Goal: Communication & Community: Answer question/provide support

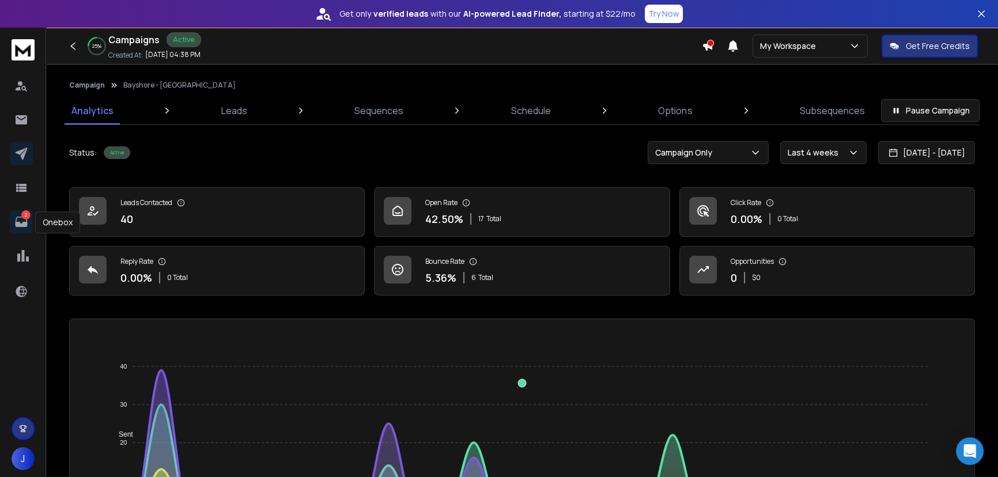
click at [20, 218] on icon at bounding box center [21, 222] width 12 height 10
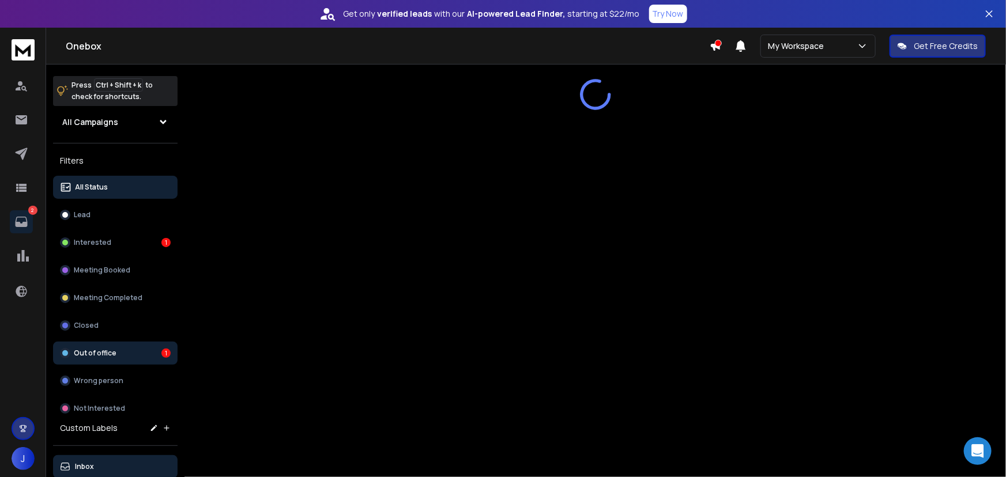
click at [139, 349] on button "Out of office 1" at bounding box center [115, 353] width 124 height 23
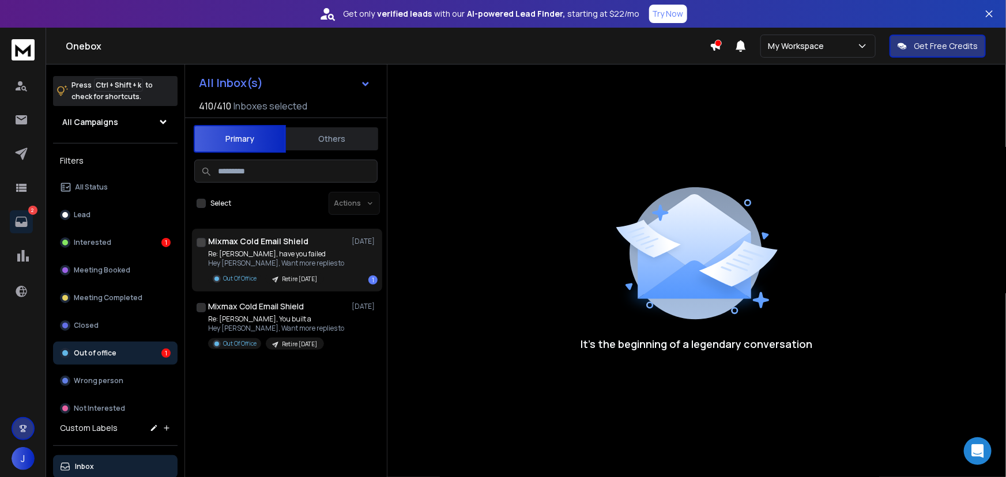
click at [311, 244] on div "Mixmax Cold Email Shield [DATE]" at bounding box center [292, 242] width 169 height 12
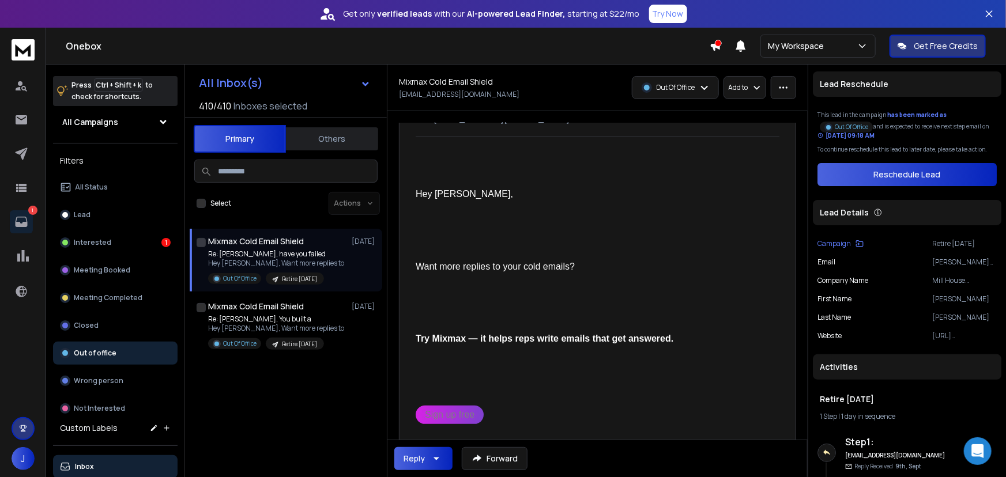
scroll to position [104, 0]
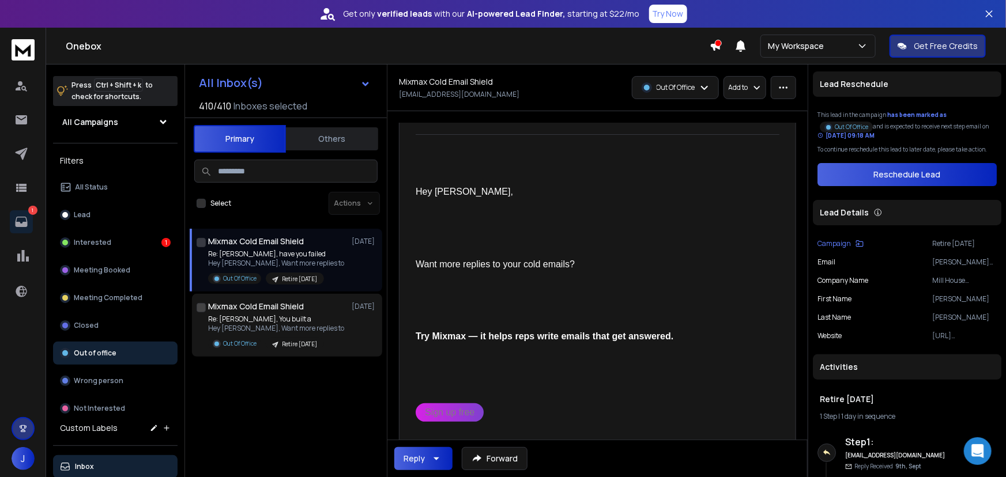
click at [243, 318] on p "Re: [PERSON_NAME], You built a" at bounding box center [276, 319] width 136 height 9
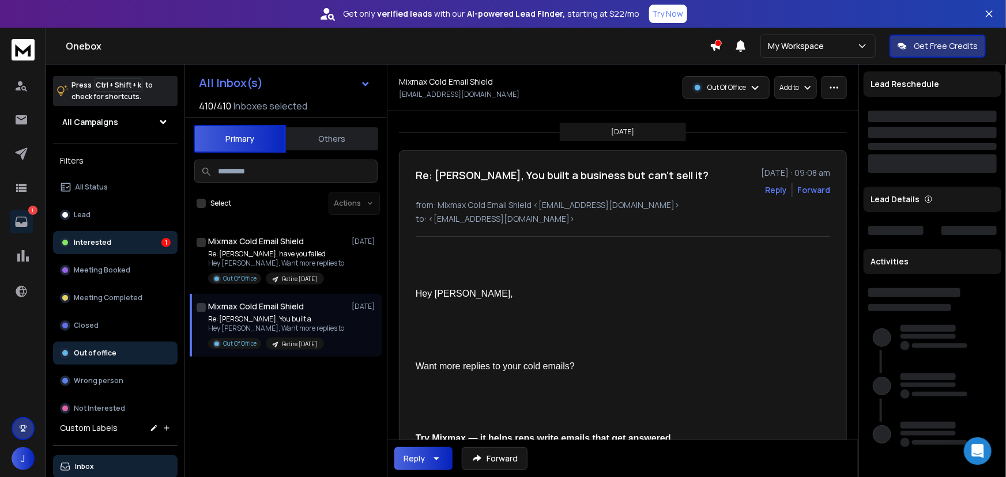
click at [104, 240] on p "Interested" at bounding box center [92, 242] width 37 height 9
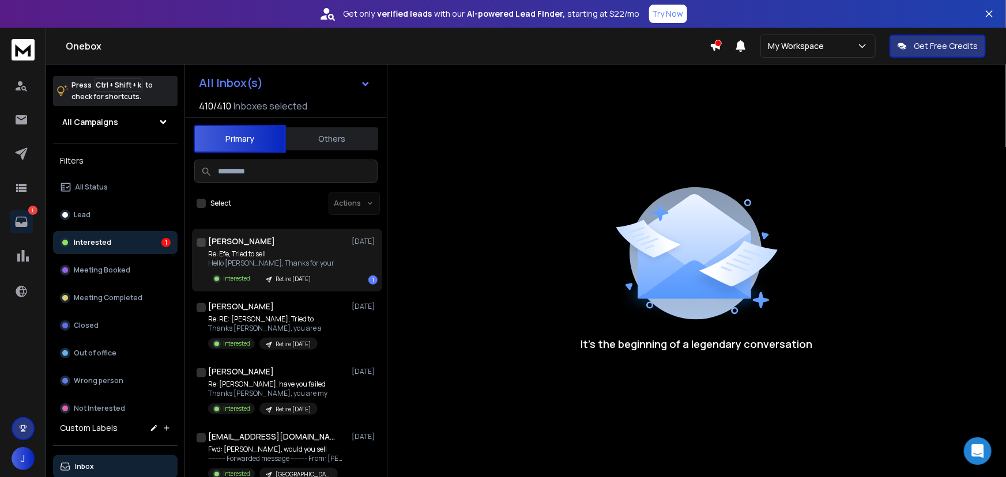
click at [282, 247] on div "[PERSON_NAME] [DATE]" at bounding box center [292, 242] width 169 height 12
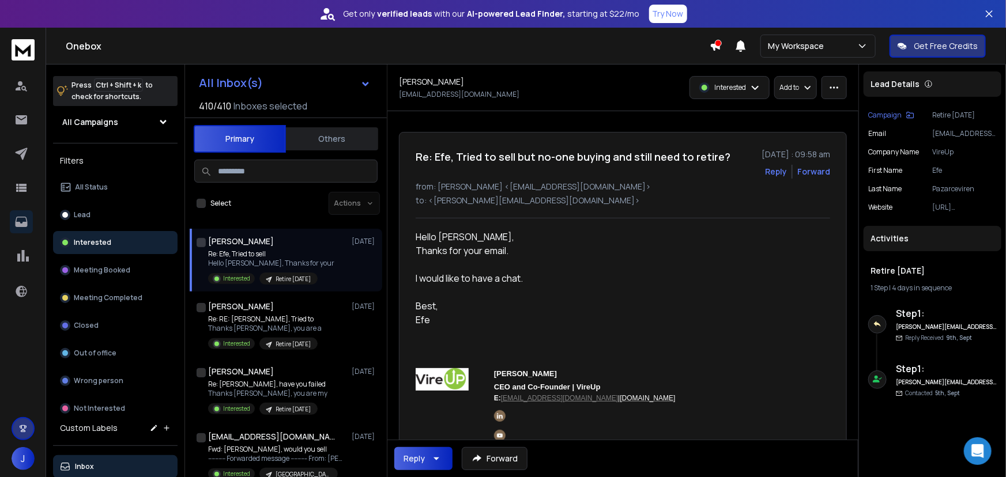
scroll to position [69, 0]
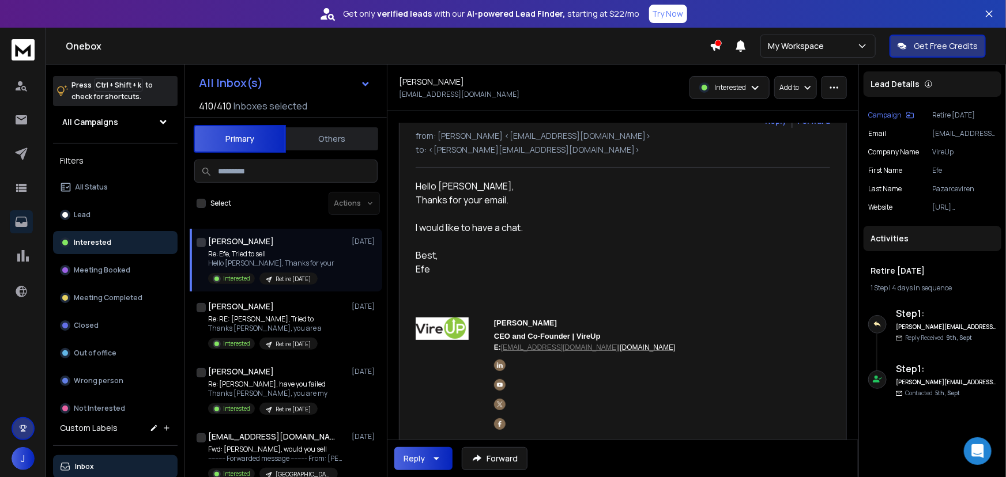
click at [644, 348] on span "[DOMAIN_NAME]" at bounding box center [647, 347] width 55 height 8
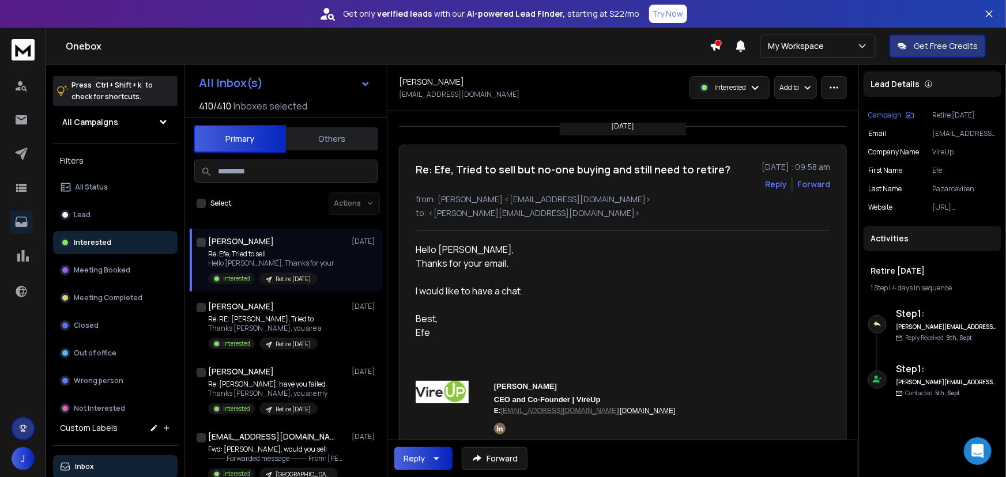
scroll to position [0, 0]
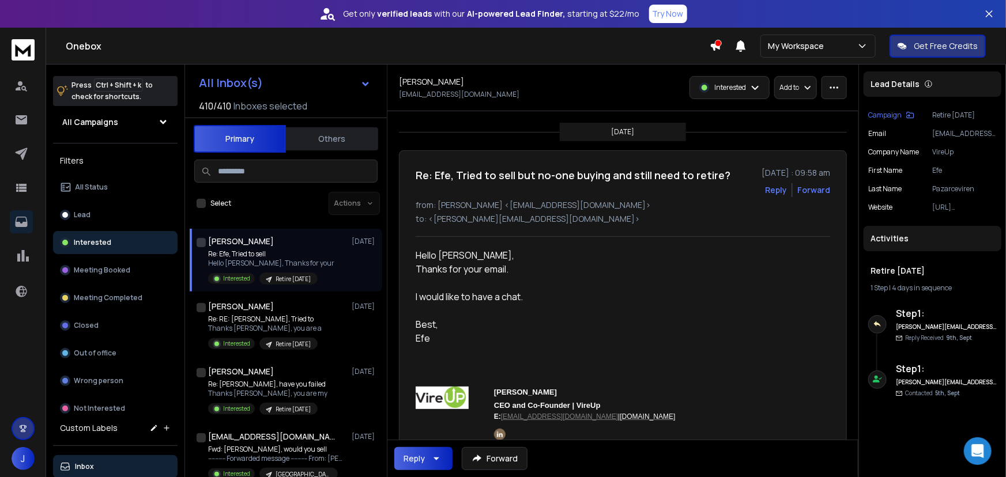
click at [787, 191] on div "Forward" at bounding box center [813, 190] width 33 height 12
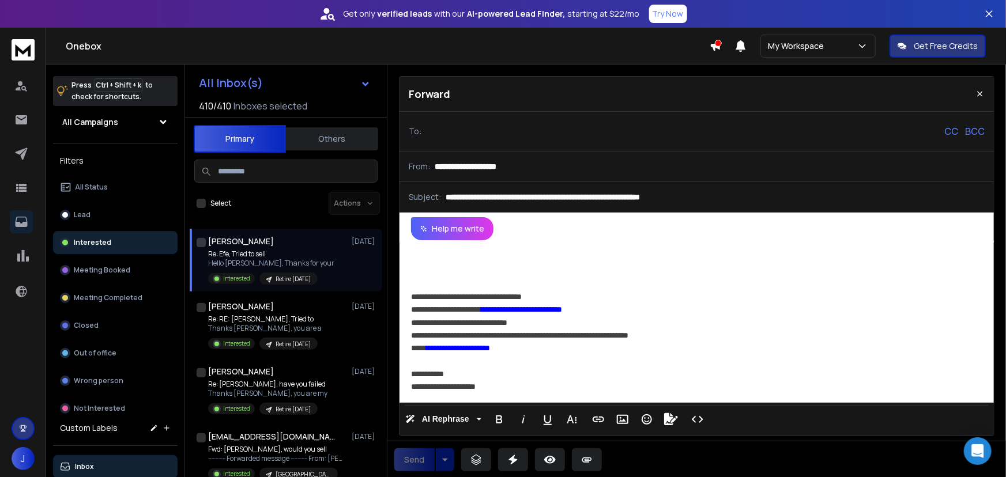
click at [477, 131] on input at bounding box center [466, 131] width 81 height 21
type input "**********"
click at [598, 130] on input at bounding box center [638, 131] width 81 height 21
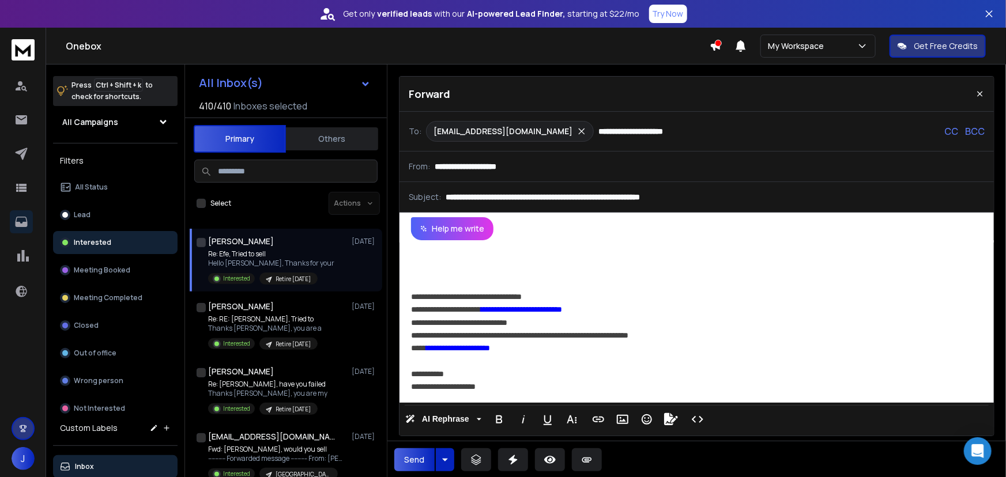
type input "**********"
click at [471, 259] on div at bounding box center [696, 258] width 571 height 13
click at [408, 359] on button "Send" at bounding box center [414, 459] width 40 height 23
